Goal: Navigation & Orientation: Find specific page/section

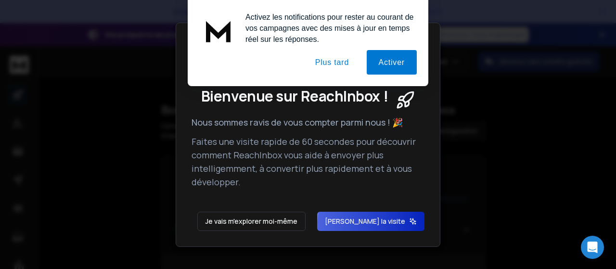
click at [325, 59] on font "Plus tard" at bounding box center [332, 62] width 34 height 8
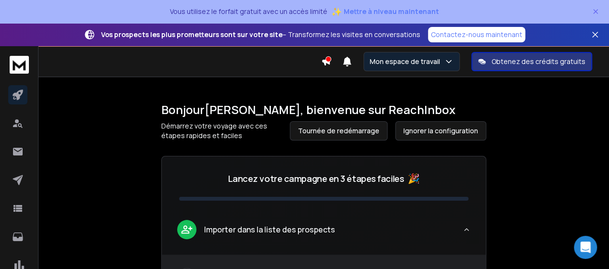
click at [443, 62] on p "Mon espace de travail" at bounding box center [407, 62] width 74 height 10
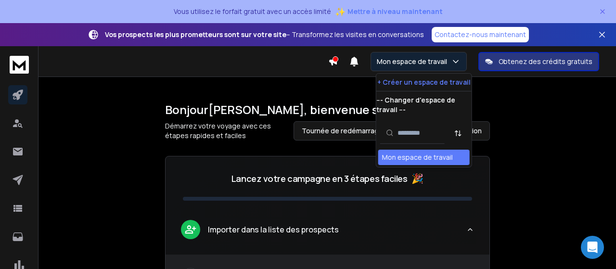
click at [443, 62] on font "Mon espace de travail" at bounding box center [412, 61] width 70 height 9
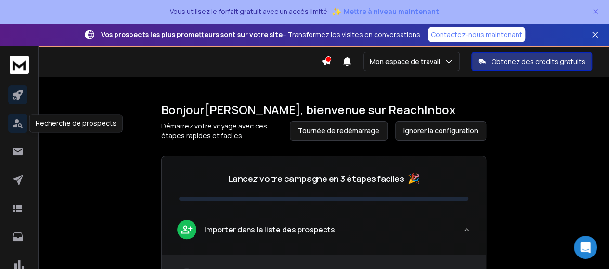
click at [22, 125] on icon at bounding box center [18, 123] width 12 height 12
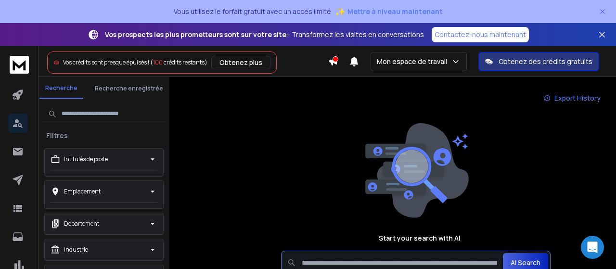
click at [263, 135] on div "Export History Start your search with AI" at bounding box center [416, 166] width 462 height 155
click at [20, 72] on img at bounding box center [19, 65] width 19 height 18
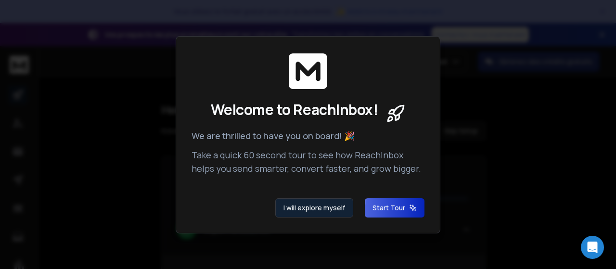
click at [342, 207] on button "I will explore myself" at bounding box center [314, 207] width 78 height 19
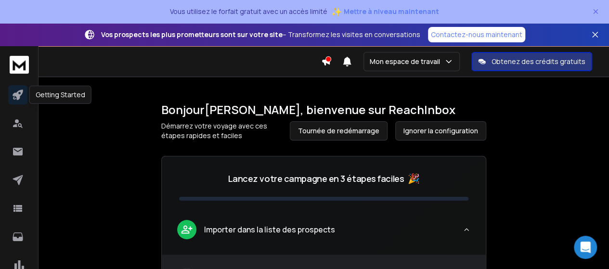
click at [13, 98] on icon at bounding box center [18, 95] width 12 height 12
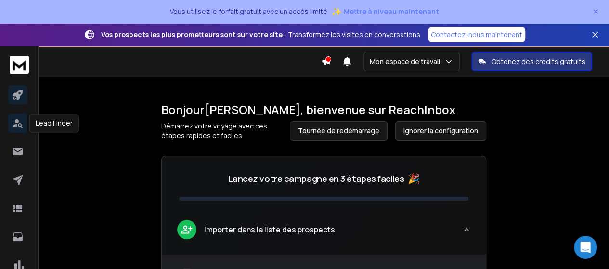
click at [18, 128] on icon at bounding box center [18, 123] width 12 height 12
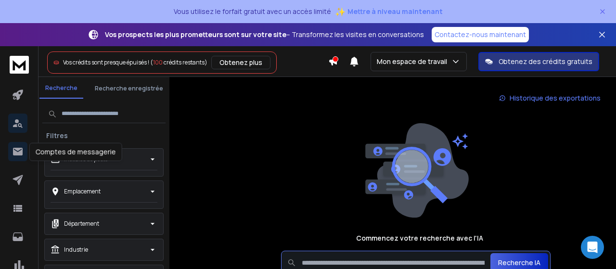
click at [12, 150] on icon at bounding box center [18, 152] width 12 height 12
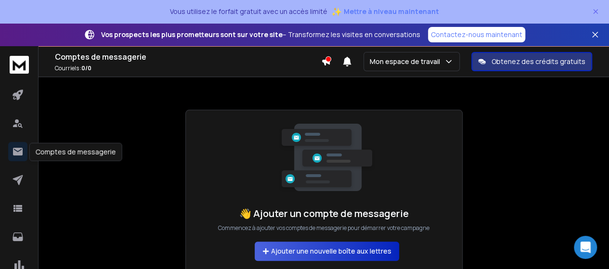
scroll to position [39, 0]
